Goal: Task Accomplishment & Management: Manage account settings

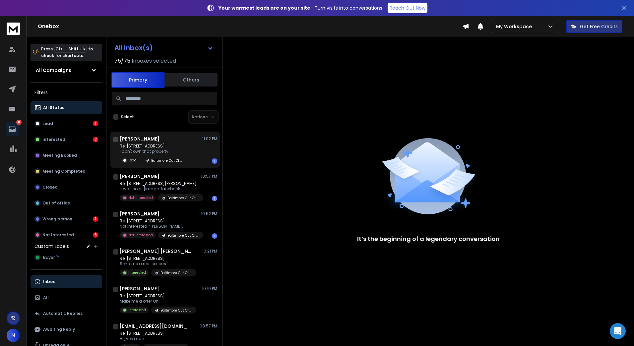
click at [170, 137] on div "[PERSON_NAME] 11:02 PM" at bounding box center [168, 139] width 97 height 7
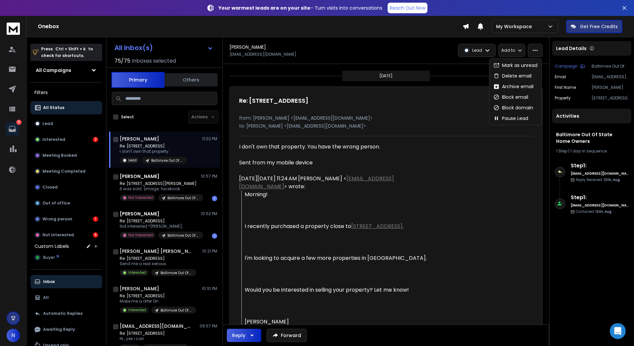
click at [536, 50] on icon "button" at bounding box center [535, 50] width 6 height 6
click at [531, 99] on div "Block email" at bounding box center [515, 97] width 49 height 11
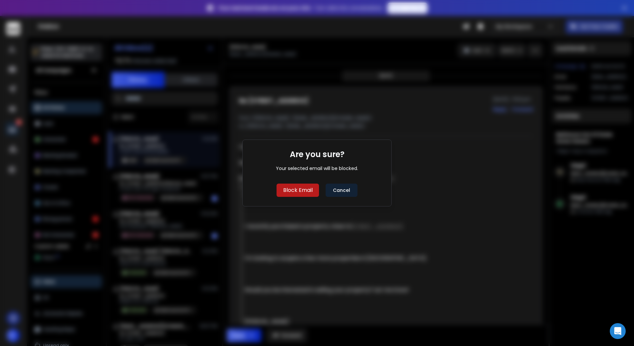
click at [296, 186] on button "Block Email" at bounding box center [298, 190] width 42 height 13
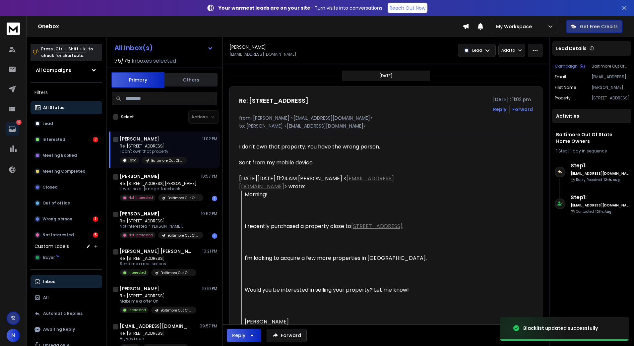
click at [535, 50] on icon "button" at bounding box center [535, 50] width 5 height 1
click at [530, 78] on div "Delete email" at bounding box center [512, 76] width 38 height 7
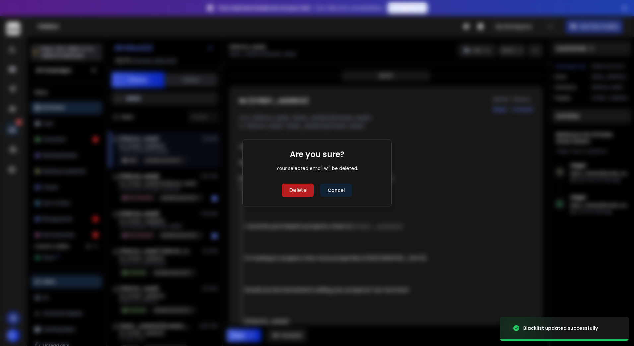
click at [296, 195] on button "Delete" at bounding box center [298, 190] width 32 height 13
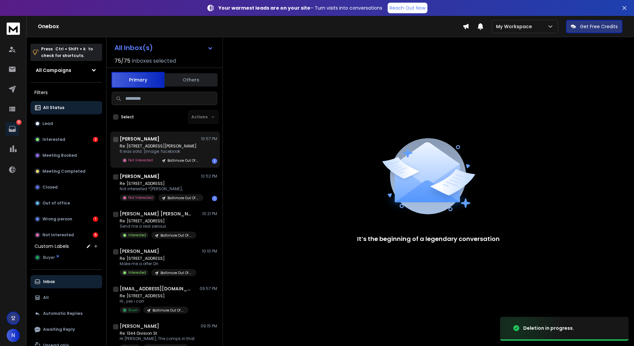
click at [157, 151] on p "It was sold. [image: facebook" at bounding box center [160, 151] width 80 height 5
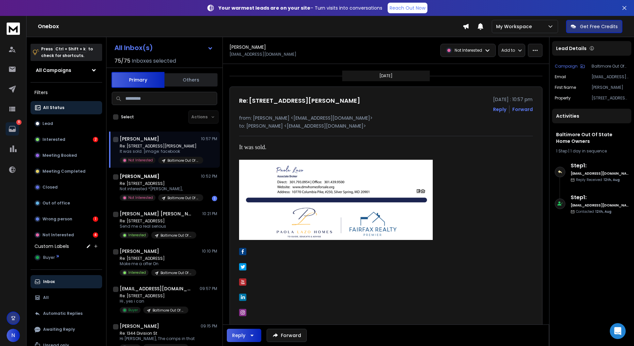
click at [538, 50] on icon "button" at bounding box center [535, 50] width 6 height 6
click at [523, 77] on div "Delete email" at bounding box center [512, 76] width 38 height 7
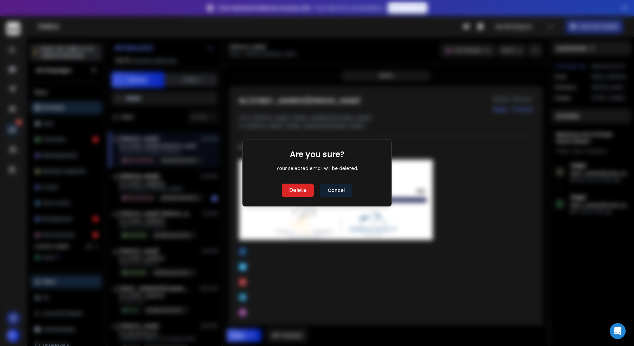
click at [328, 195] on button "Cancel" at bounding box center [336, 190] width 32 height 13
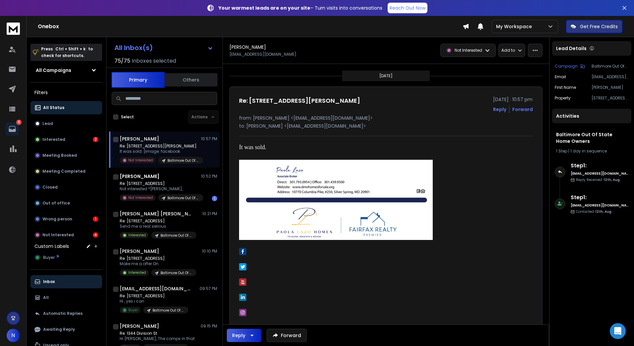
click at [537, 50] on icon "button" at bounding box center [535, 50] width 5 height 1
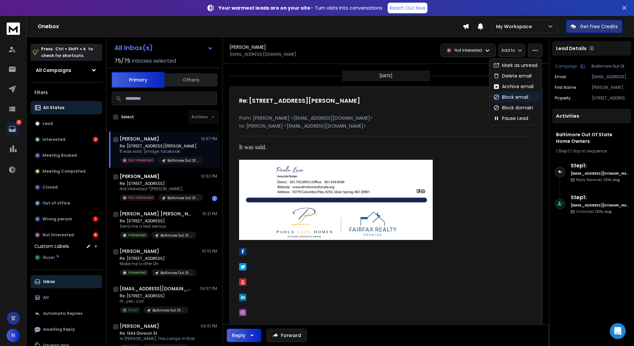
click at [526, 97] on div "Block email" at bounding box center [510, 97] width 35 height 7
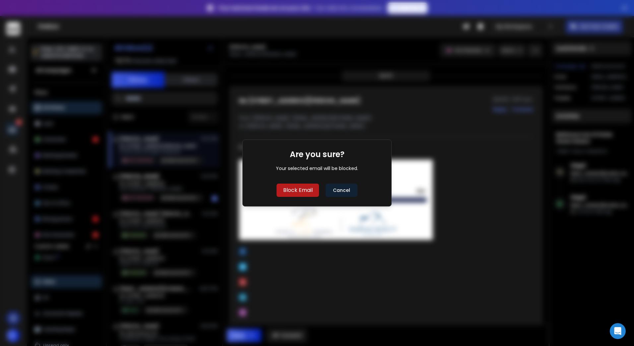
click at [305, 190] on button "Block Email" at bounding box center [298, 190] width 42 height 13
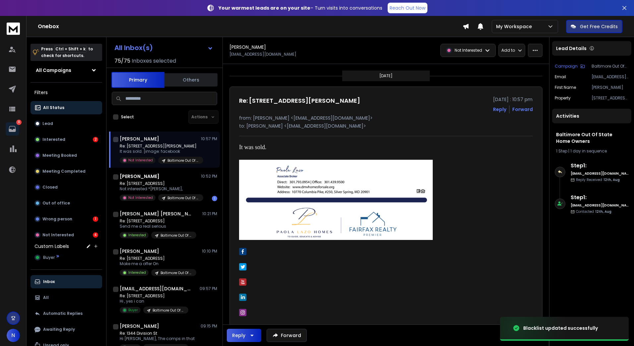
click at [537, 51] on icon "button" at bounding box center [535, 50] width 6 height 6
click at [517, 75] on div "Delete email" at bounding box center [512, 76] width 38 height 7
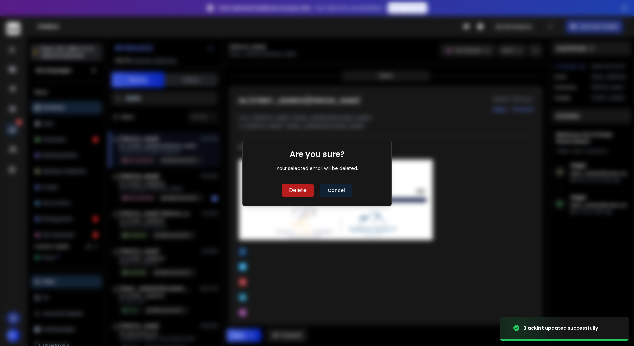
click at [310, 190] on button "Delete" at bounding box center [298, 190] width 32 height 13
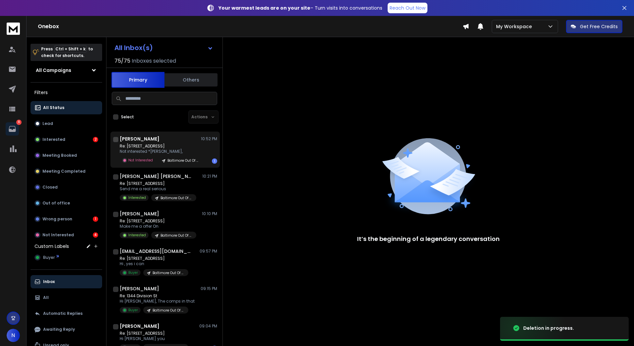
click at [163, 157] on div "Baltimore Out Of State Home Owners" at bounding box center [180, 160] width 45 height 7
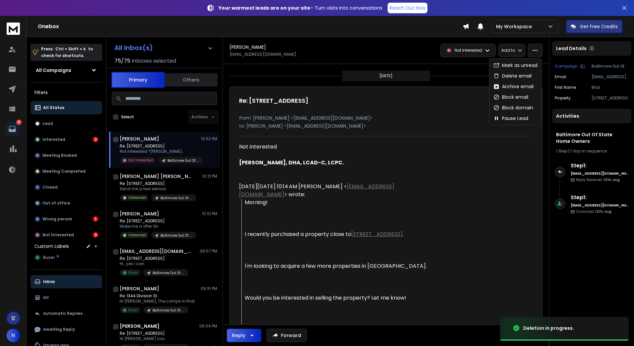
click at [532, 52] on button "button" at bounding box center [535, 50] width 15 height 13
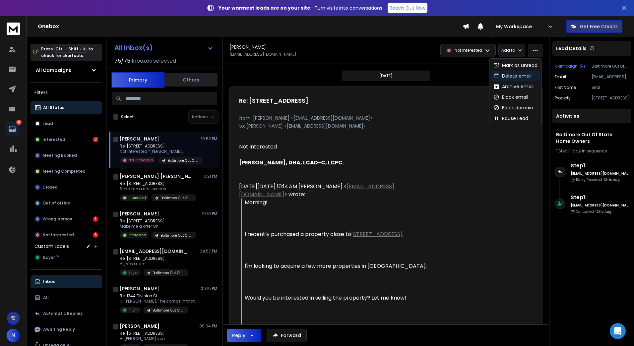
click at [519, 75] on div "Delete email" at bounding box center [512, 76] width 38 height 7
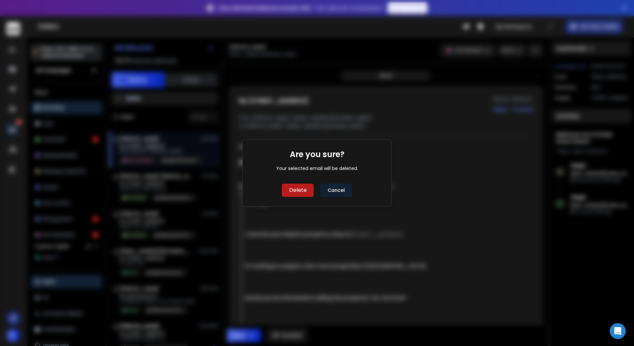
click at [303, 193] on button "Delete" at bounding box center [298, 190] width 32 height 13
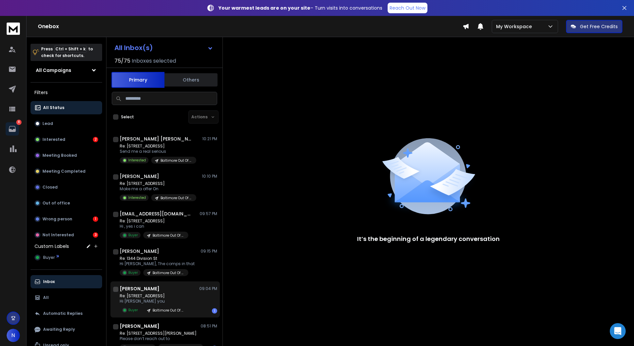
click at [164, 293] on div "[PERSON_NAME] 09:04 PM Re: [STREET_ADDRESS] Hi [PERSON_NAME] you Buyer Baltimor…" at bounding box center [168, 299] width 97 height 28
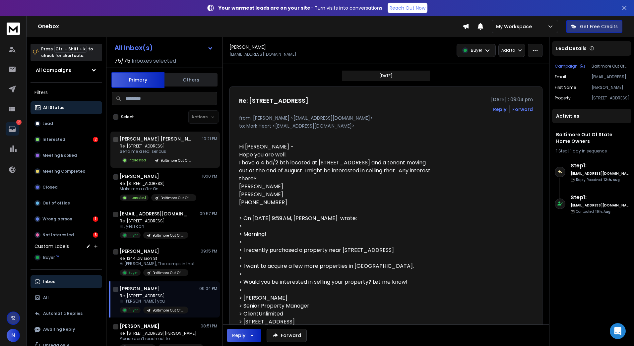
click at [187, 141] on div "[PERSON_NAME] [PERSON_NAME] 10:21 PM" at bounding box center [168, 139] width 97 height 7
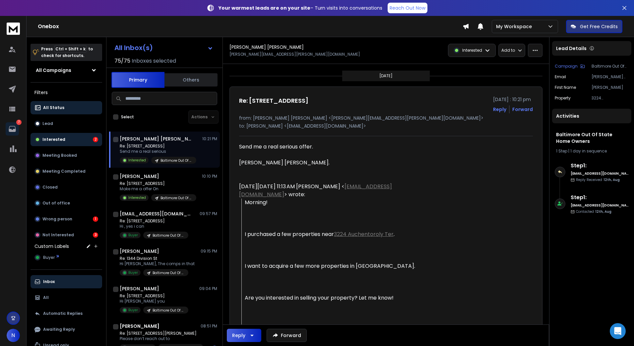
click at [67, 141] on button "Interested 2" at bounding box center [67, 139] width 72 height 13
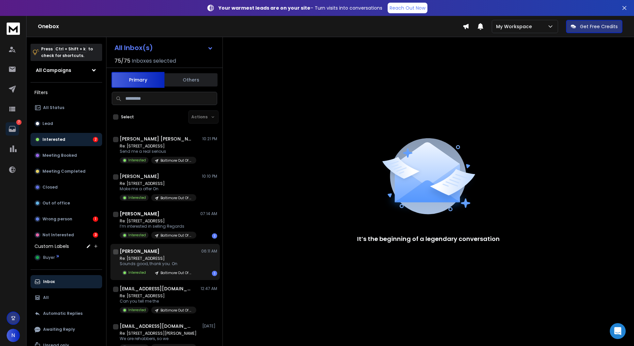
click at [190, 258] on p "Re: [STREET_ADDRESS]" at bounding box center [158, 258] width 77 height 5
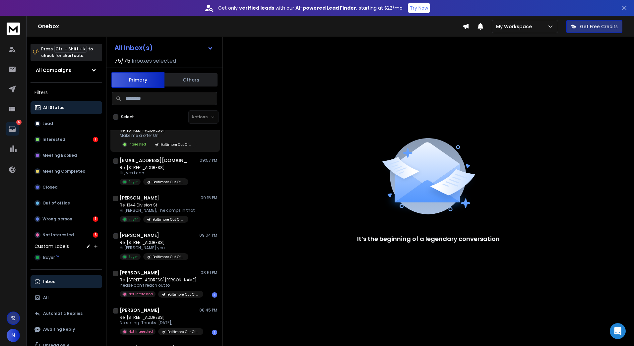
scroll to position [66, 0]
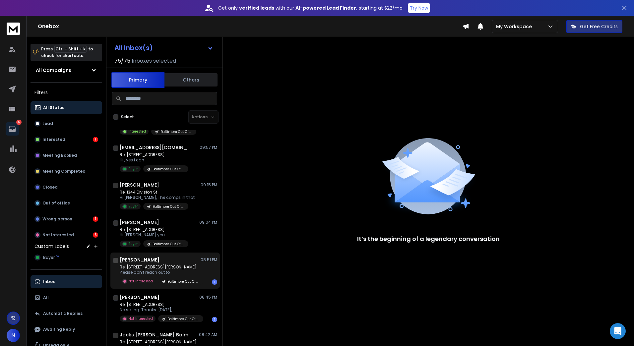
click at [193, 265] on p "Re: [STREET_ADDRESS][PERSON_NAME]" at bounding box center [160, 267] width 80 height 5
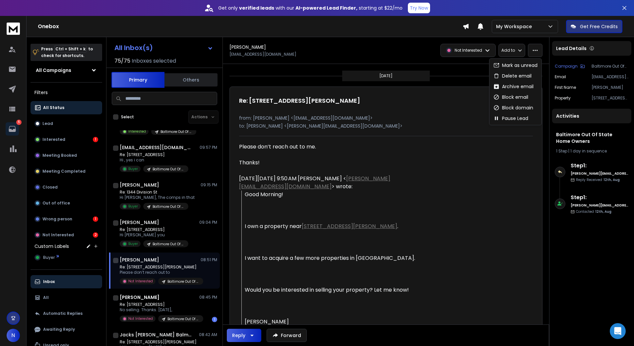
click at [532, 52] on button "button" at bounding box center [535, 50] width 15 height 13
click at [531, 99] on div "Block email" at bounding box center [515, 97] width 49 height 11
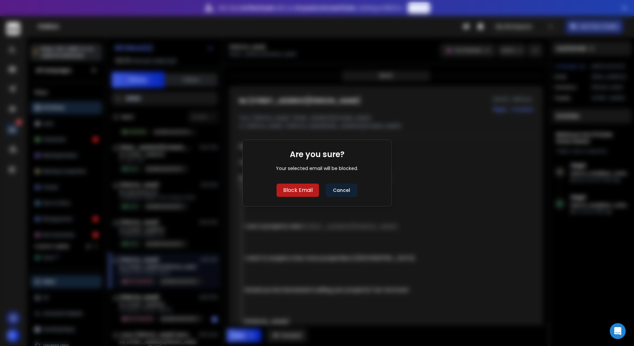
click at [306, 195] on button "Block Email" at bounding box center [298, 190] width 42 height 13
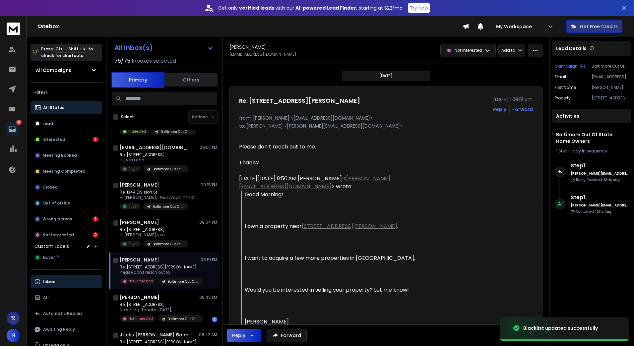
click at [537, 52] on icon "button" at bounding box center [535, 50] width 6 height 6
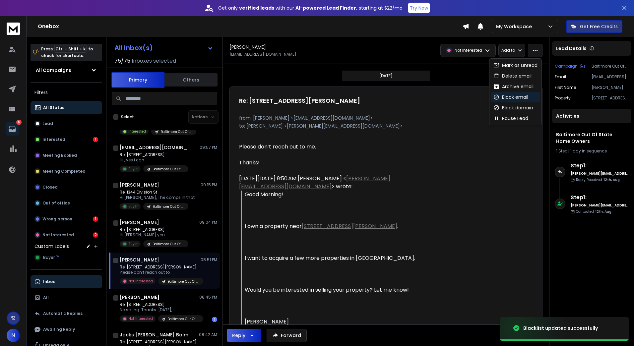
click at [527, 98] on div "Block email" at bounding box center [510, 97] width 35 height 7
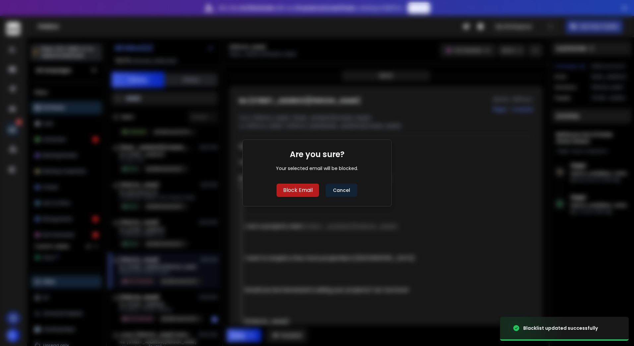
click at [307, 189] on button "Block Email" at bounding box center [298, 190] width 42 height 13
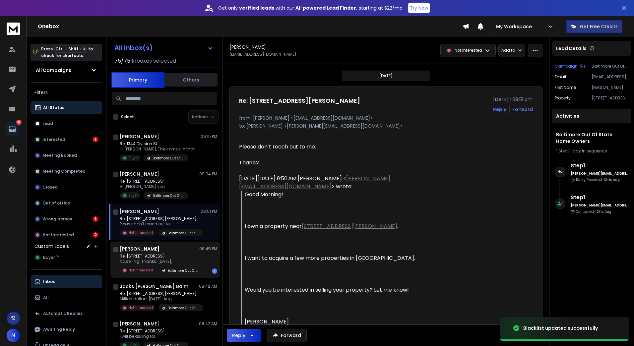
scroll to position [133, 0]
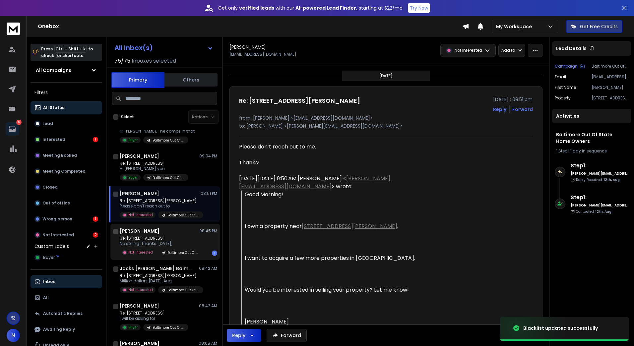
click at [190, 245] on p "No selling. Thanks. [DATE]," at bounding box center [160, 243] width 80 height 5
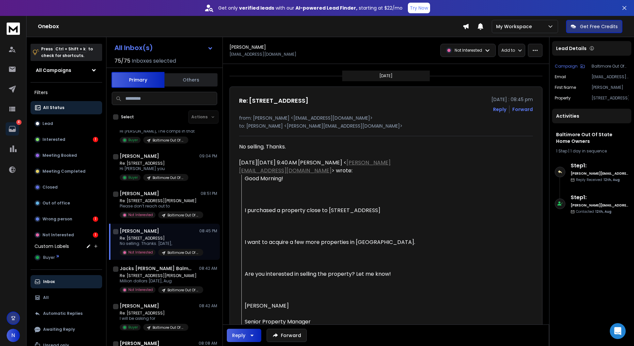
click at [534, 53] on icon "button" at bounding box center [535, 50] width 6 height 6
click at [527, 80] on div "Delete email" at bounding box center [515, 76] width 49 height 11
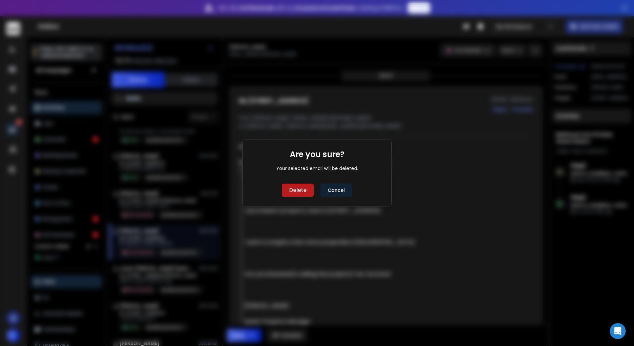
click at [301, 194] on button "Delete" at bounding box center [298, 190] width 32 height 13
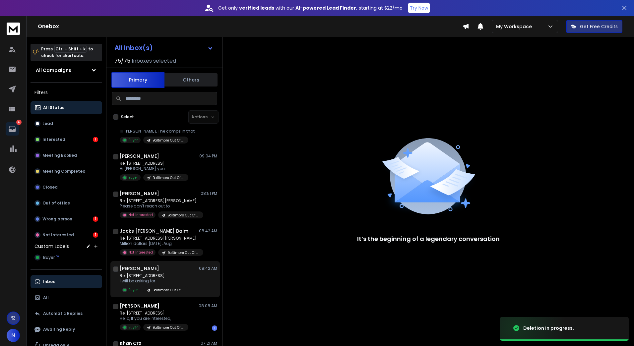
scroll to position [166, 0]
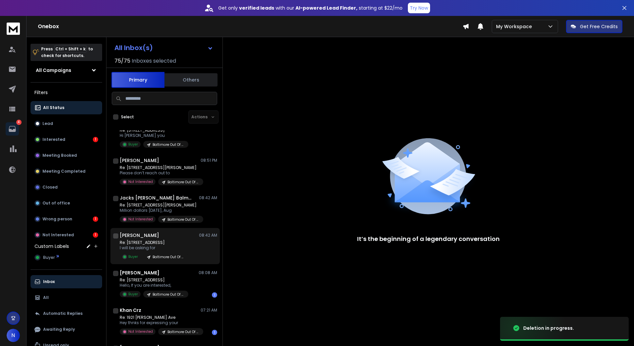
click at [188, 245] on div "Re: 2713 Liberty Heights Ave I will be asking for Buyer Baltimore Out Of State …" at bounding box center [168, 250] width 97 height 20
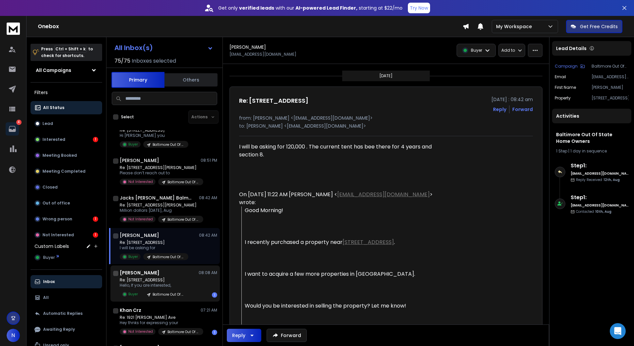
click at [178, 279] on p "Re: [STREET_ADDRESS]" at bounding box center [154, 280] width 69 height 5
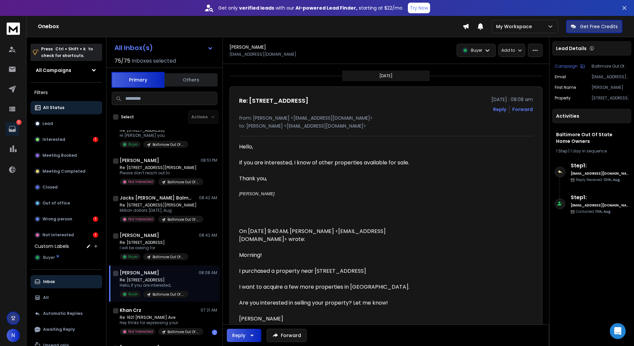
scroll to position [199, 0]
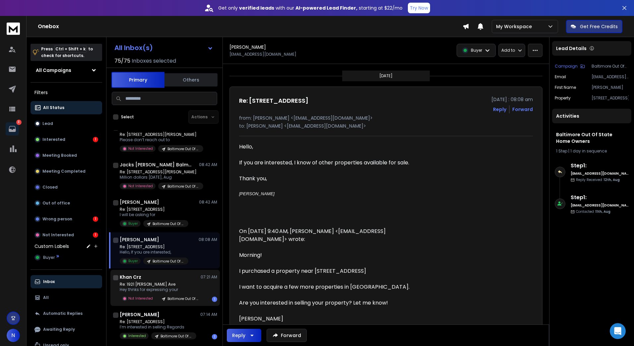
click at [198, 285] on p "Re: 1921 [PERSON_NAME] Ave" at bounding box center [160, 284] width 80 height 5
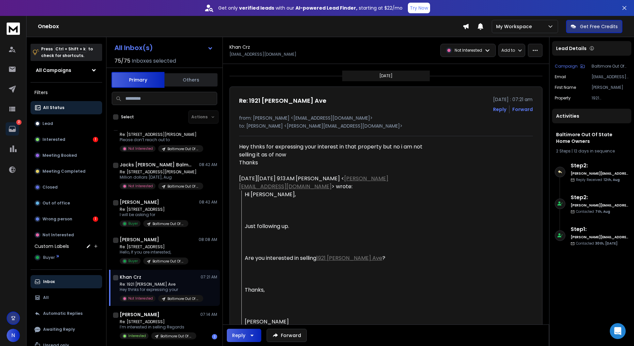
click at [536, 51] on icon "button" at bounding box center [535, 50] width 6 height 6
click at [534, 77] on div "Delete email" at bounding box center [515, 76] width 49 height 11
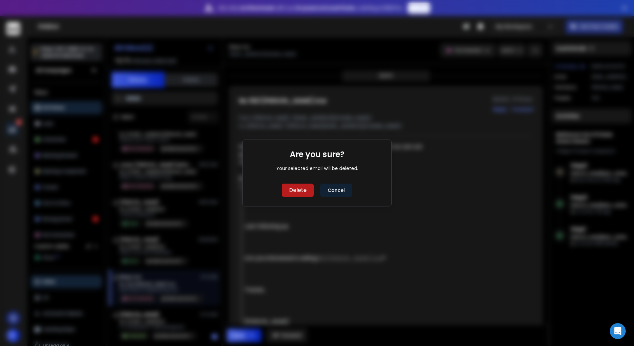
click at [296, 192] on button "Delete" at bounding box center [298, 190] width 32 height 13
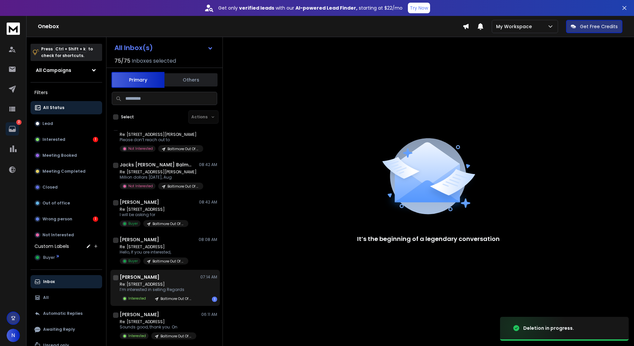
click at [179, 287] on p "I’m interested in selling Regards" at bounding box center [158, 289] width 77 height 5
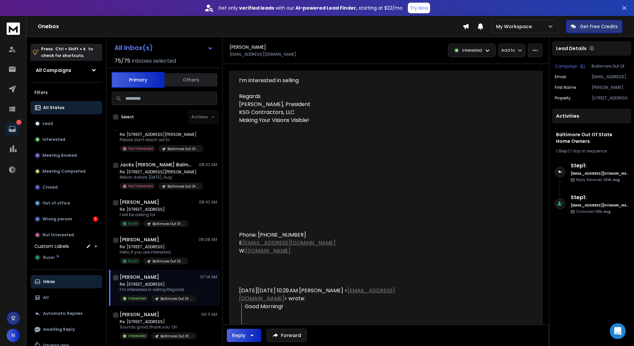
scroll to position [265, 0]
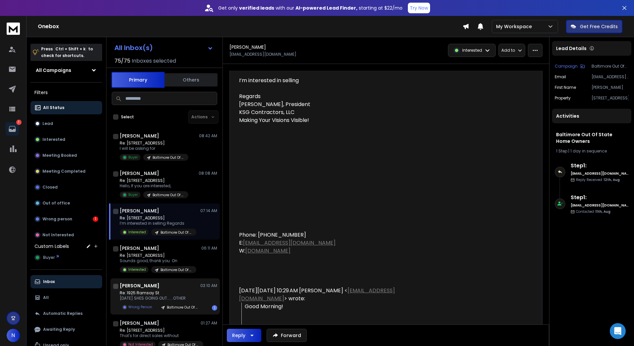
click at [196, 289] on div "Walter Diaz 03:10 AM" at bounding box center [168, 285] width 97 height 7
